Goal: Task Accomplishment & Management: Manage account settings

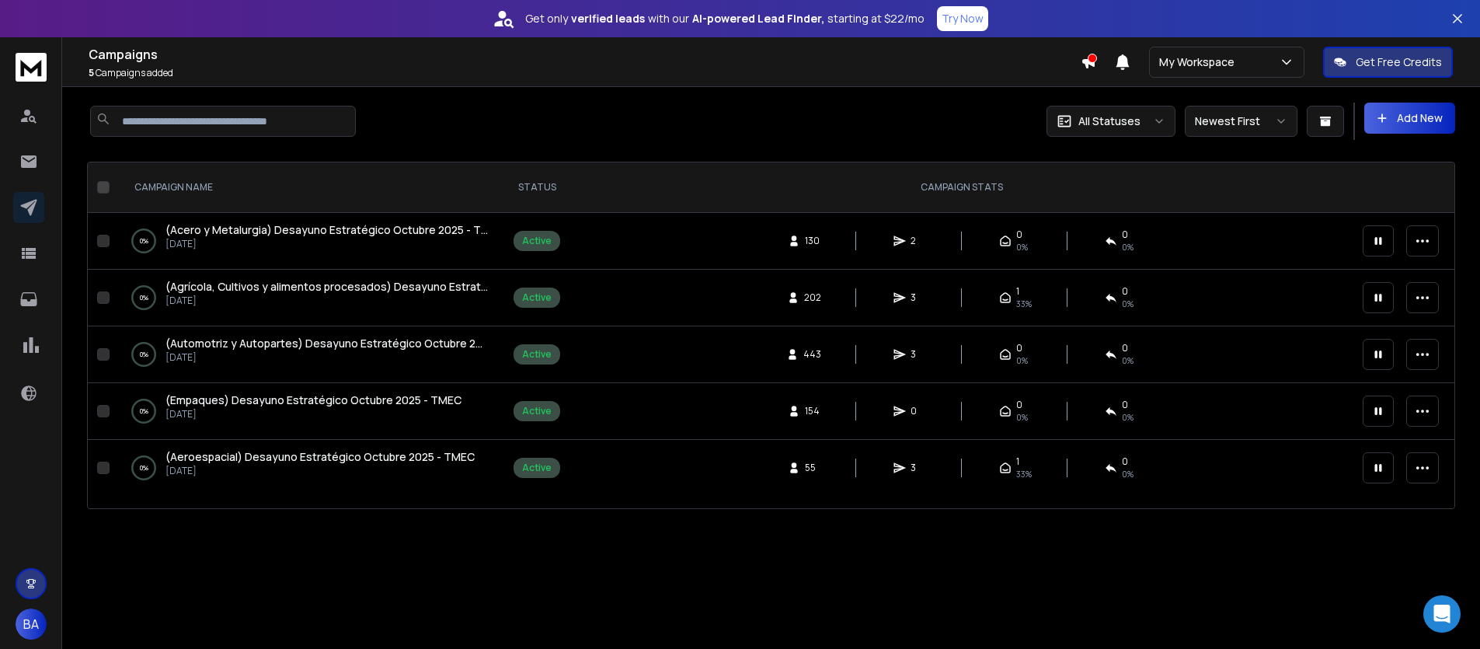
click at [401, 230] on span "(Acero y Metalurgia) Desayuno Estratégico Octubre 2025 - TMEC" at bounding box center [334, 229] width 339 height 15
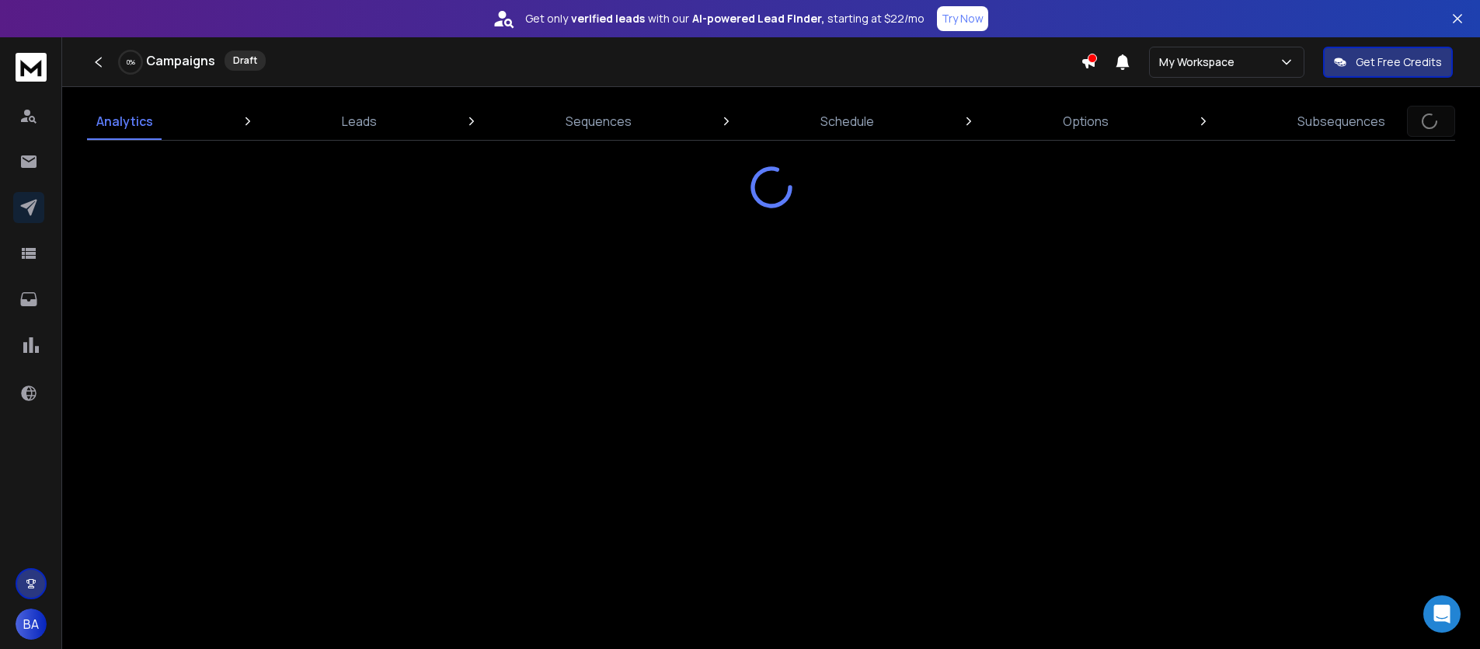
click at [1049, 128] on div "Analytics Leads Sequences Schedule Options Subsequences" at bounding box center [740, 121] width 1307 height 37
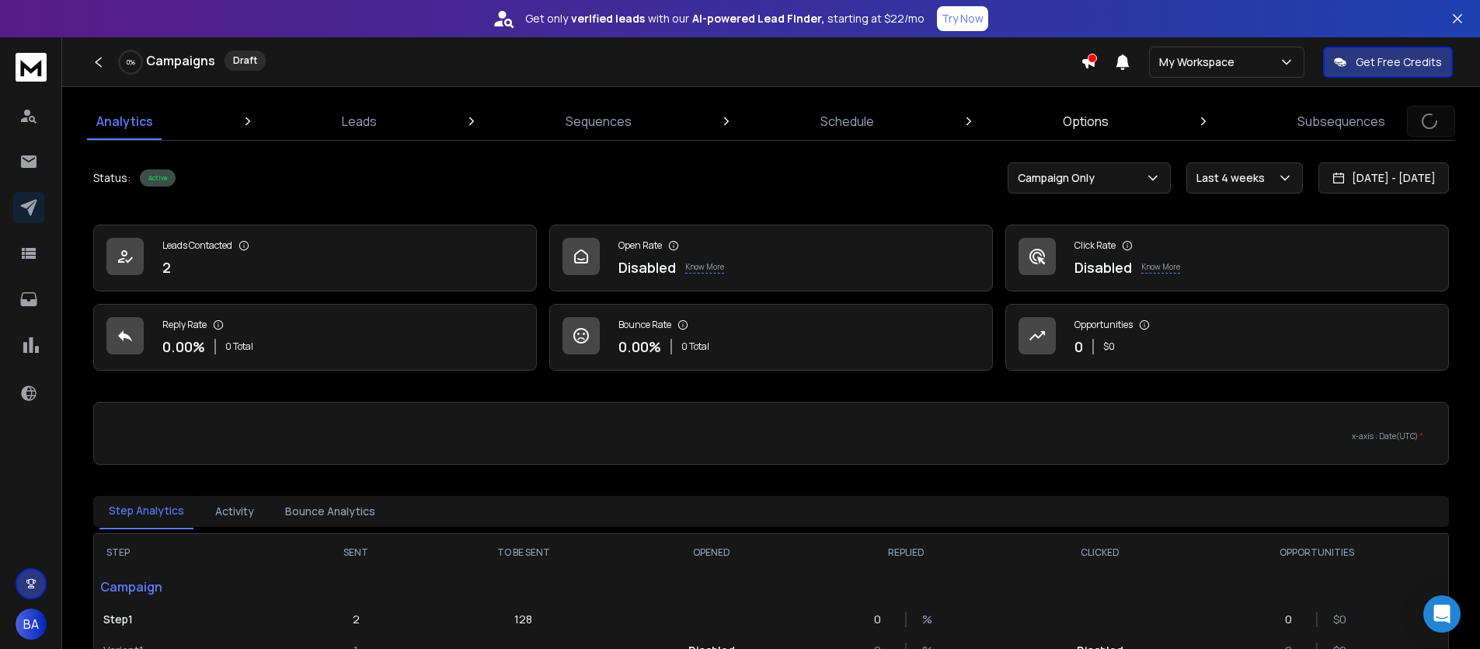
click at [1093, 127] on p "Options" at bounding box center [1086, 121] width 46 height 19
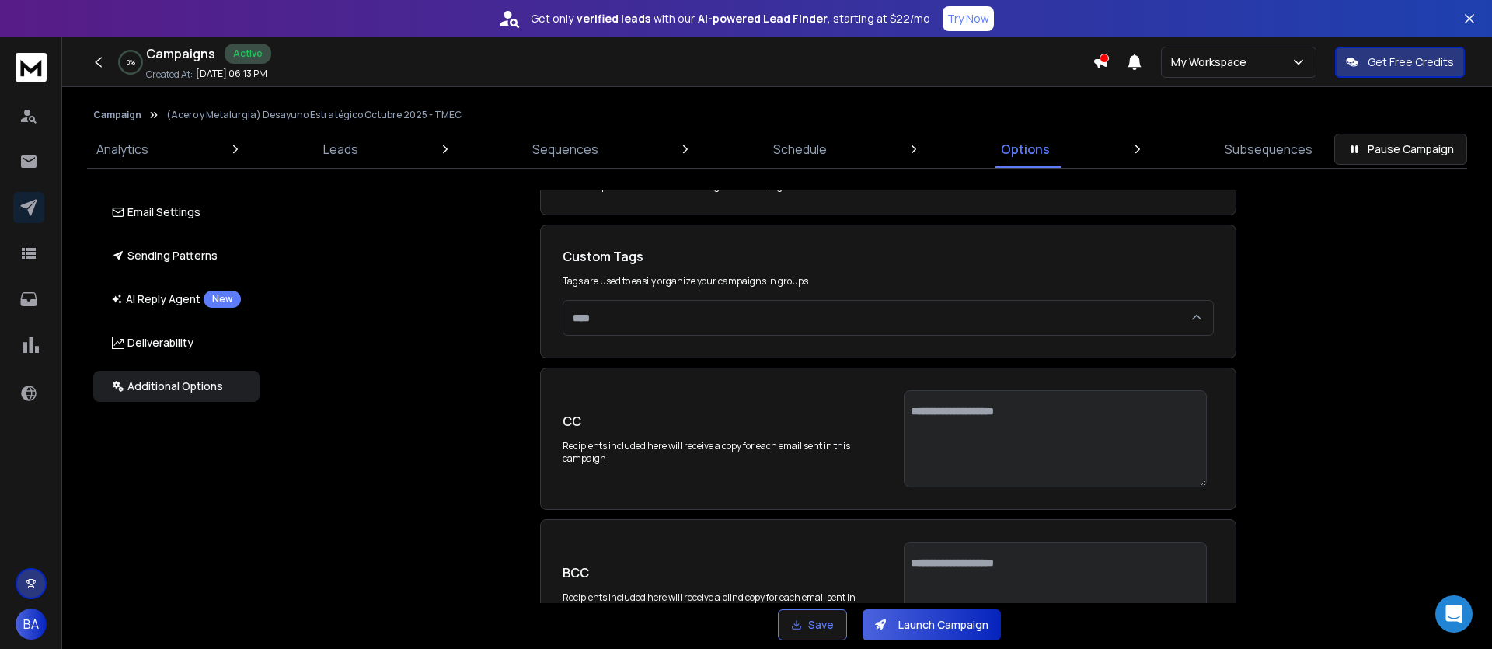
scroll to position [2877, 0]
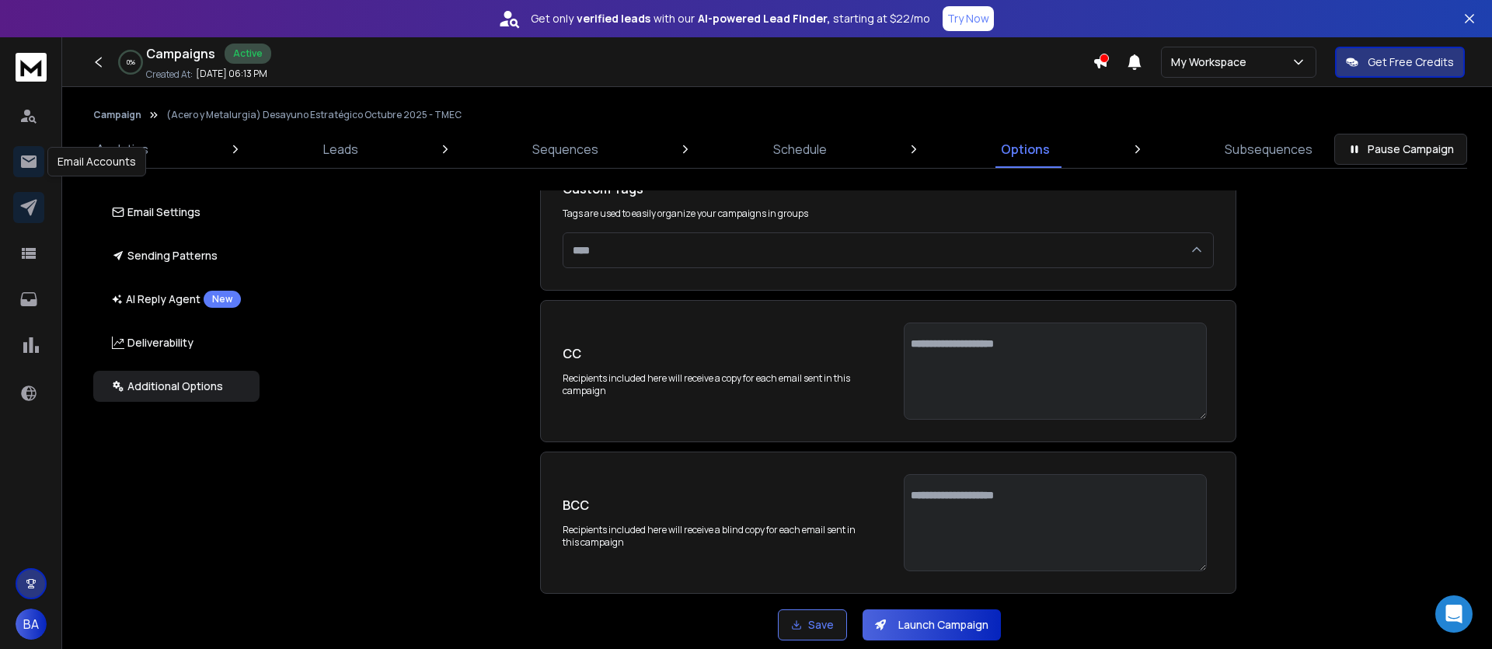
click at [31, 154] on icon at bounding box center [28, 161] width 19 height 19
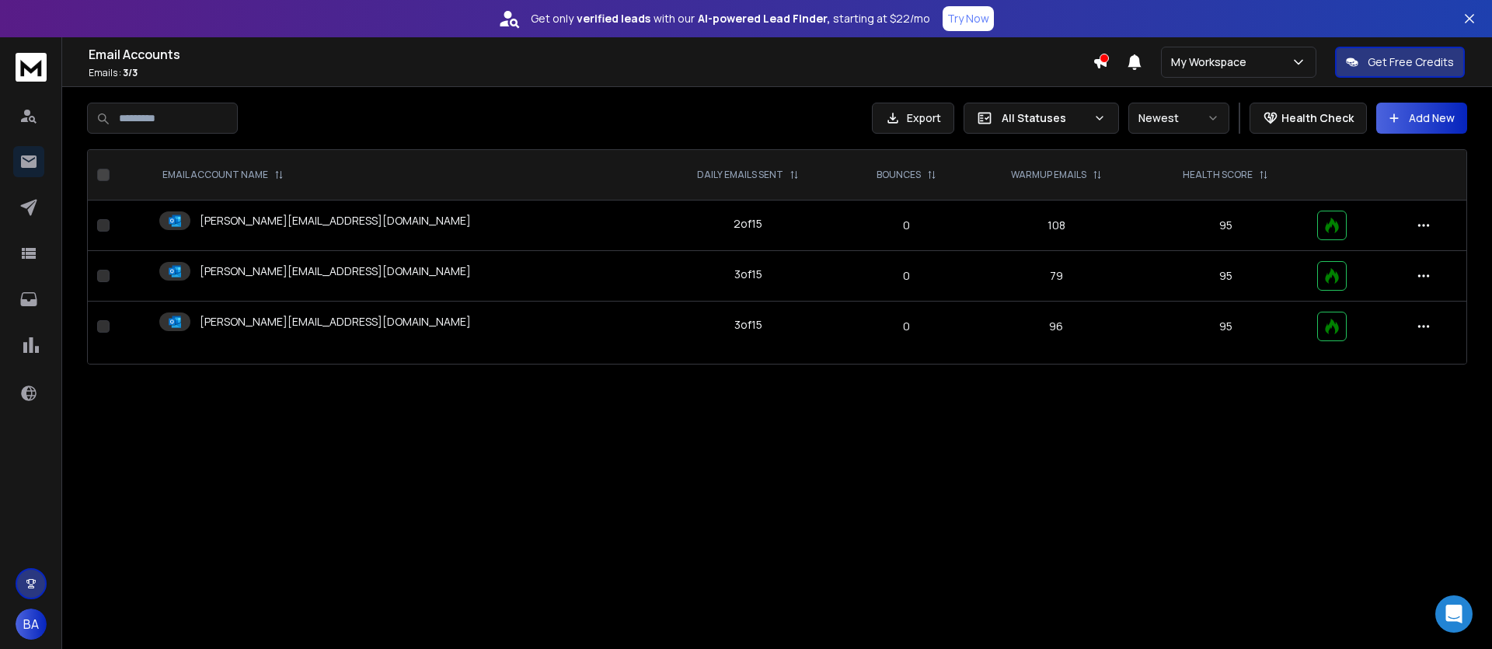
click at [338, 214] on p "alberto-zatarain@gtlogistics-world.com" at bounding box center [335, 221] width 271 height 16
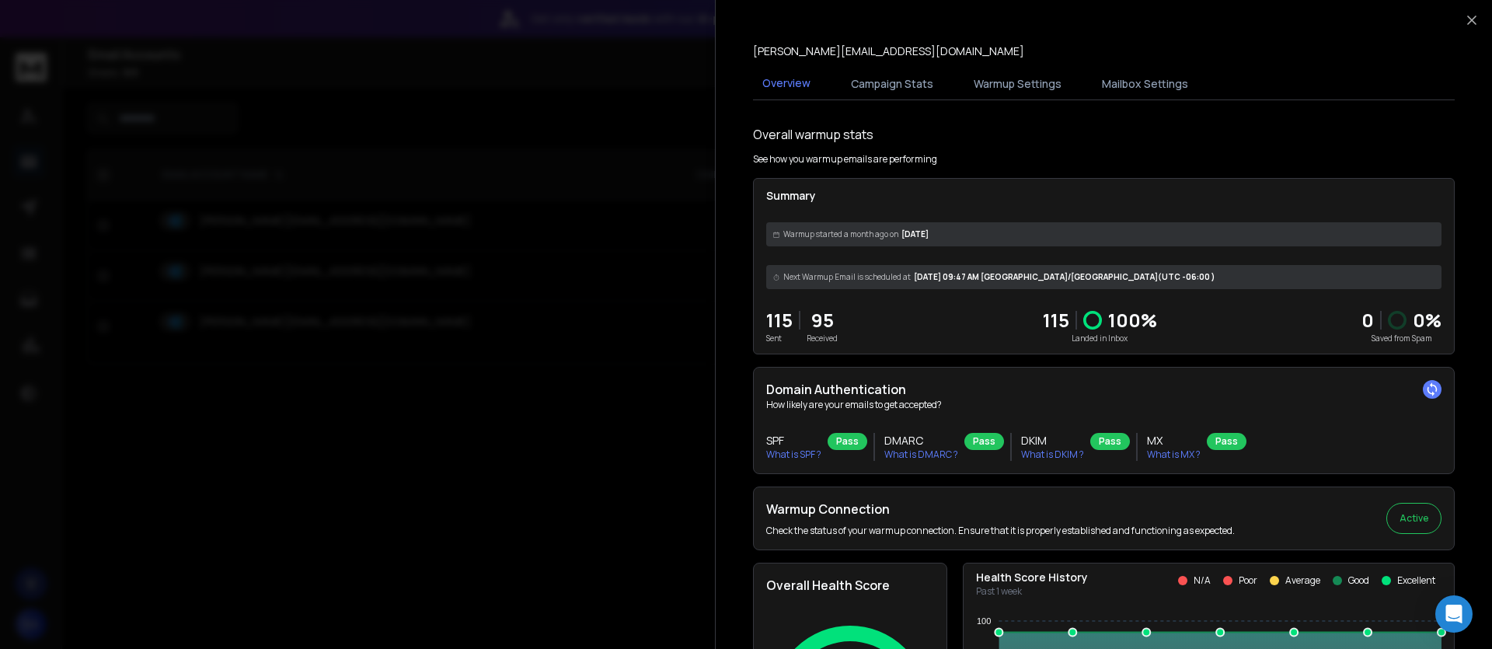
click at [1013, 84] on button "Warmup Settings" at bounding box center [1017, 84] width 106 height 34
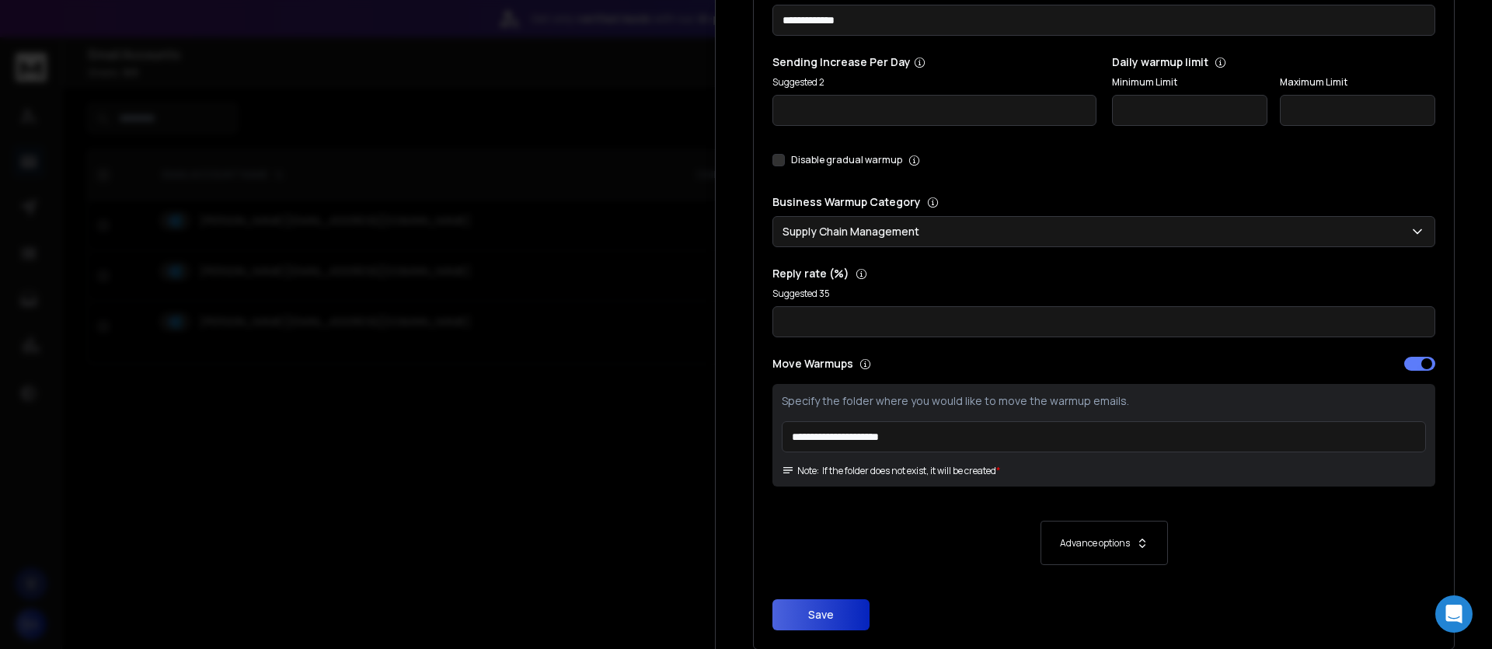
scroll to position [315, 0]
